Goal: Task Accomplishment & Management: Complete application form

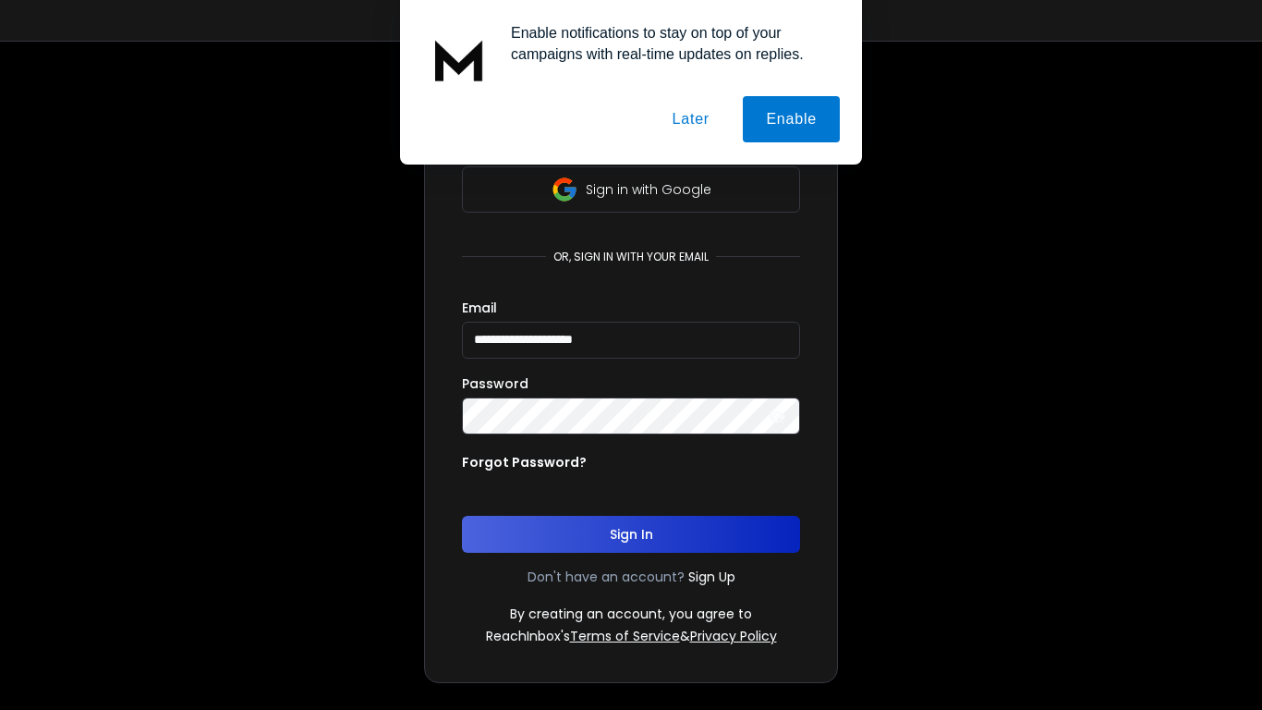
type input "**********"
click at [631, 533] on button "Sign In" at bounding box center [631, 534] width 338 height 37
